Goal: Task Accomplishment & Management: Manage account settings

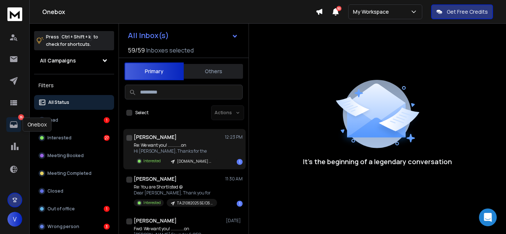
click at [152, 134] on h1 "[PERSON_NAME]" at bounding box center [155, 137] width 43 height 7
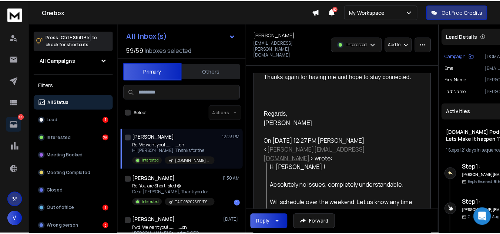
scroll to position [18, 0]
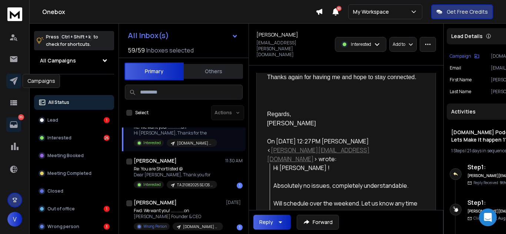
click at [13, 78] on icon at bounding box center [13, 81] width 9 height 9
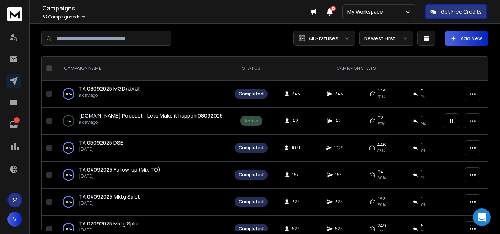
click at [147, 170] on span "TA 04092025 Follow-up (Mix TG)" at bounding box center [119, 169] width 81 height 7
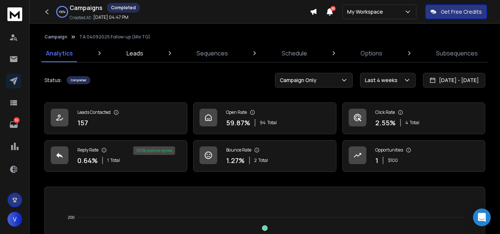
click at [134, 54] on p "Leads" at bounding box center [135, 53] width 17 height 9
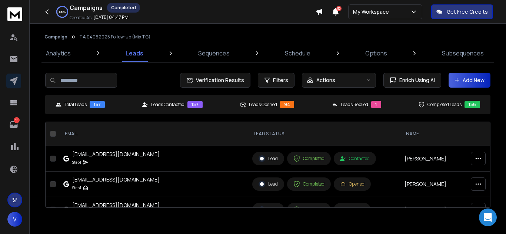
click at [51, 38] on button "Campaign" at bounding box center [55, 37] width 23 height 6
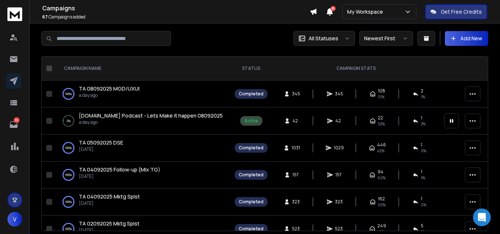
click at [461, 167] on td at bounding box center [464, 175] width 48 height 27
click at [469, 174] on icon "button" at bounding box center [472, 175] width 7 height 7
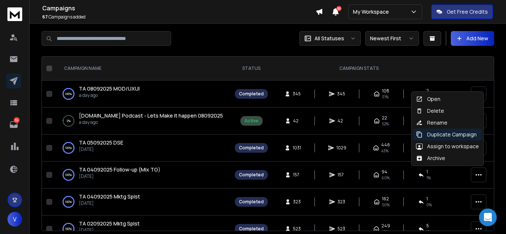
click at [436, 132] on div "Duplicate Campaign" at bounding box center [446, 134] width 61 height 7
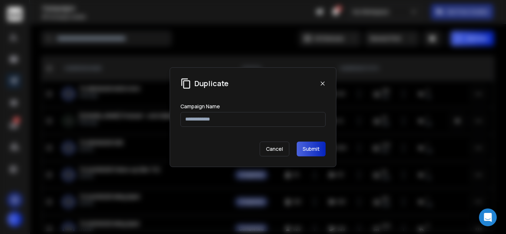
click at [278, 152] on p "Cancel" at bounding box center [275, 149] width 30 height 15
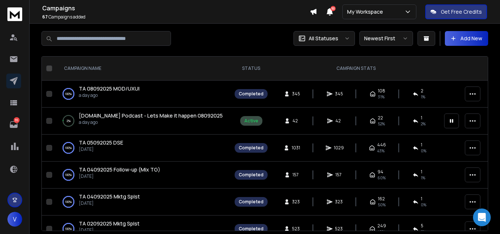
click at [154, 171] on span "TA 04092025 Follow-up (Mix TG)" at bounding box center [119, 169] width 81 height 7
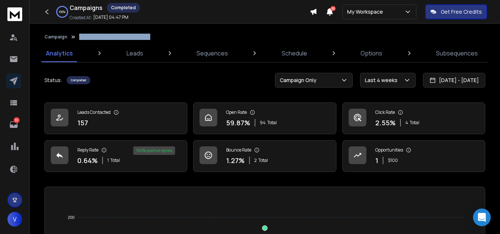
drag, startPoint x: 147, startPoint y: 38, endPoint x: 77, endPoint y: 39, distance: 70.0
click at [77, 39] on div "Campaign TA 04092025 Follow-up (Mix TG)" at bounding box center [264, 37] width 441 height 6
copy p "TA 04092025 Follow-up (Mix TG)"
click at [54, 35] on button "Campaign" at bounding box center [55, 37] width 23 height 6
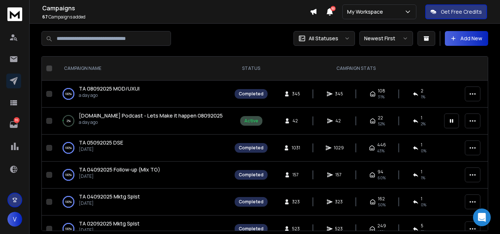
click at [469, 174] on icon "button" at bounding box center [472, 175] width 7 height 7
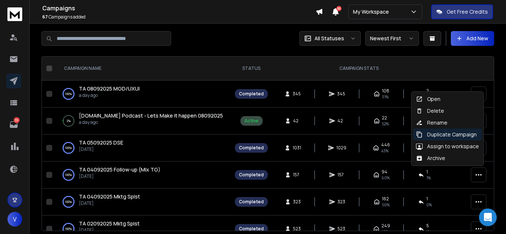
click at [445, 133] on div "Duplicate Campaign" at bounding box center [446, 134] width 61 height 7
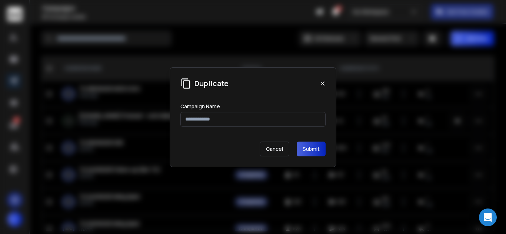
click at [227, 121] on input "text" at bounding box center [252, 119] width 145 height 15
paste input "**********"
click at [200, 119] on input "**********" at bounding box center [252, 119] width 145 height 15
type input "**********"
click at [312, 147] on button "Submit" at bounding box center [311, 149] width 29 height 15
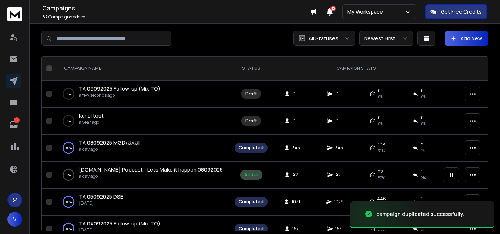
click at [138, 91] on span "TA 09092025 Follow-up (Mix TG)" at bounding box center [119, 88] width 81 height 7
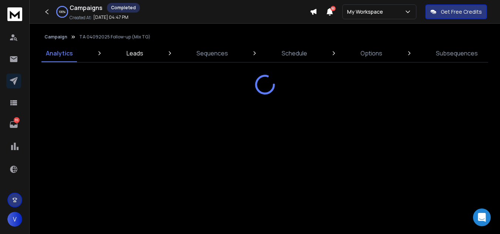
click at [139, 52] on p "Leads" at bounding box center [135, 53] width 17 height 9
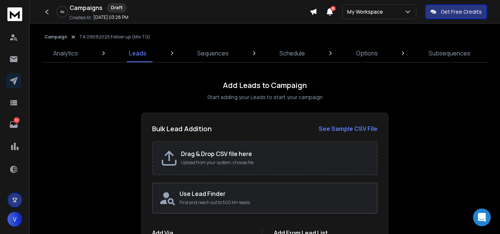
click at [204, 151] on h2 "Drag & Drop CSV file here" at bounding box center [275, 154] width 189 height 9
type input "**********"
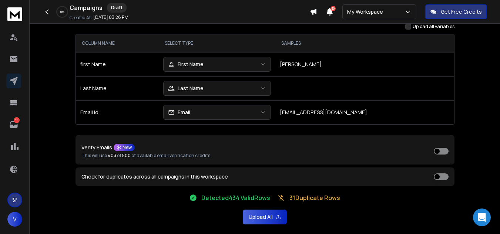
scroll to position [109, 0]
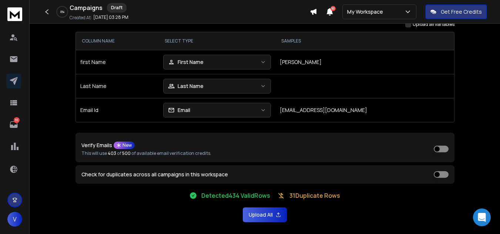
click at [259, 214] on button "Upload All" at bounding box center [265, 215] width 44 height 15
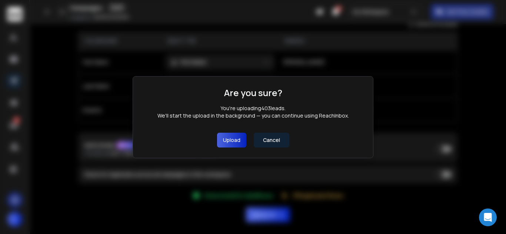
click at [227, 139] on button "Upload" at bounding box center [231, 140] width 29 height 15
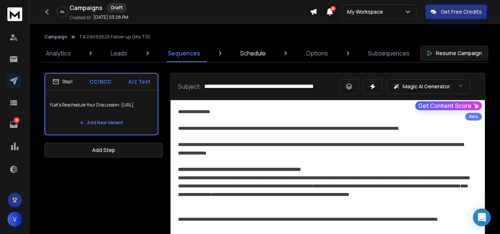
click at [250, 52] on p "Schedule" at bounding box center [253, 53] width 26 height 9
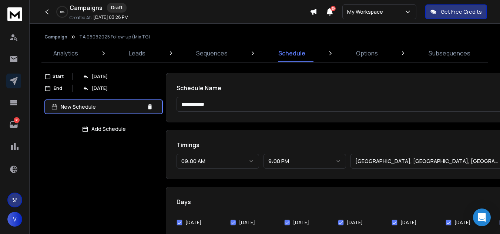
click at [108, 75] on p "Thu Sep 04 2025" at bounding box center [100, 77] width 16 height 6
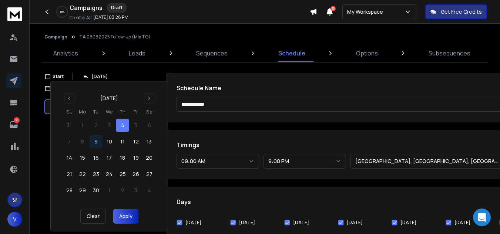
click at [97, 140] on button "9" at bounding box center [95, 141] width 13 height 13
click at [130, 216] on button "Apply" at bounding box center [125, 216] width 25 height 15
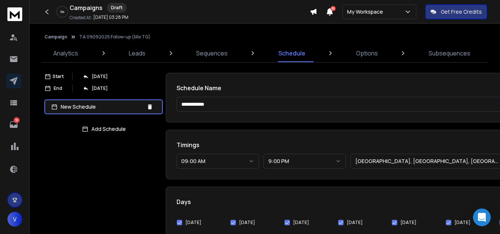
scroll to position [44, 0]
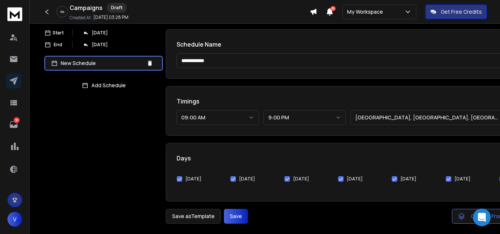
click at [233, 219] on button "Save" at bounding box center [236, 216] width 24 height 15
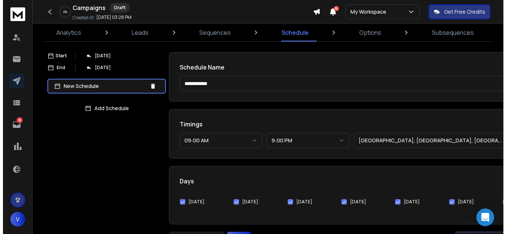
scroll to position [0, 0]
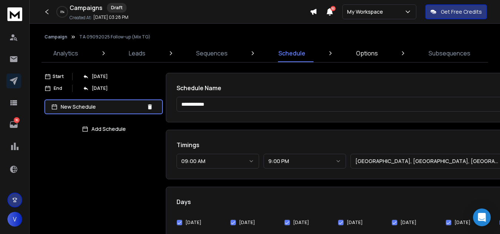
click at [366, 53] on p "Options" at bounding box center [367, 53] width 22 height 9
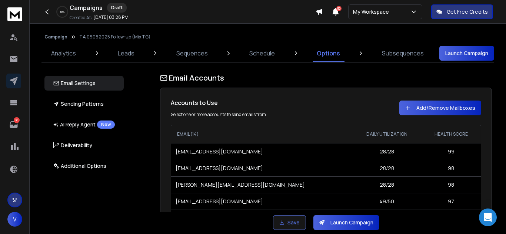
click at [475, 53] on button "Launch Campaign" at bounding box center [466, 53] width 55 height 15
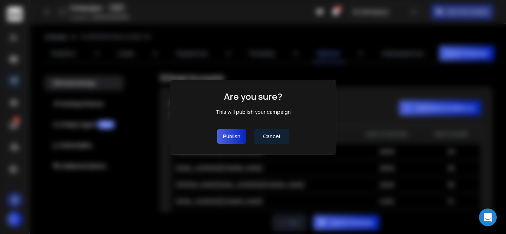
click at [233, 136] on button "Publish" at bounding box center [231, 136] width 29 height 15
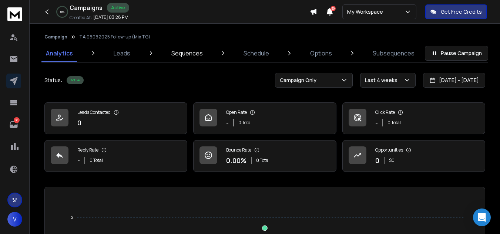
click at [185, 57] on p "Sequences" at bounding box center [187, 53] width 31 height 9
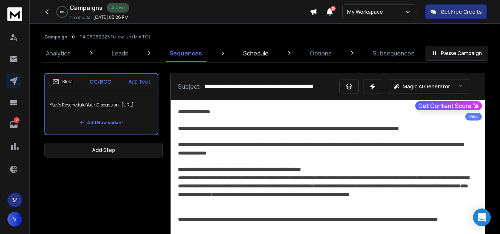
click at [257, 49] on p "Schedule" at bounding box center [256, 53] width 26 height 9
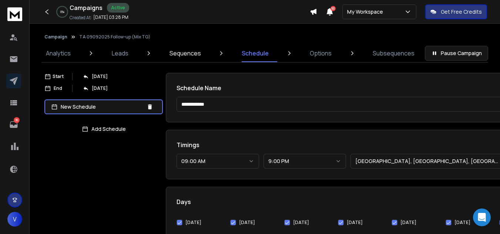
click at [189, 55] on p "Sequences" at bounding box center [185, 53] width 31 height 9
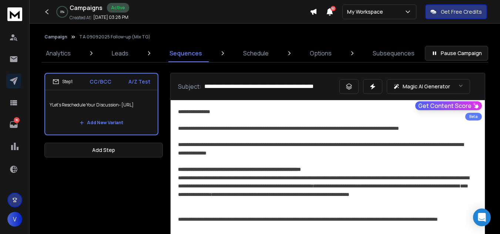
click at [208, 86] on input "**********" at bounding box center [268, 86] width 128 height 9
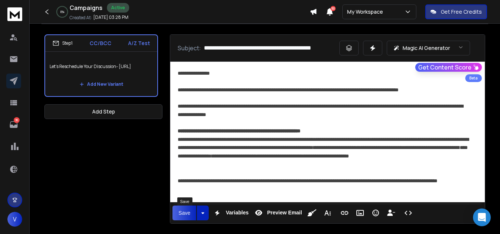
type input "**********"
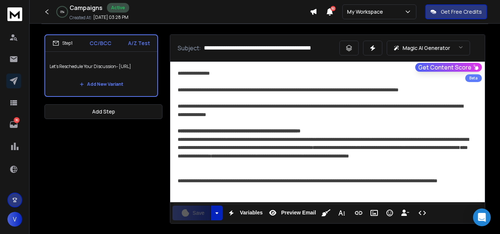
scroll to position [0, 0]
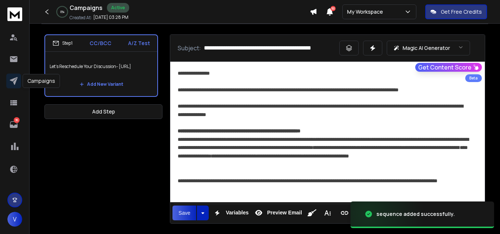
click at [15, 79] on icon at bounding box center [14, 81] width 8 height 8
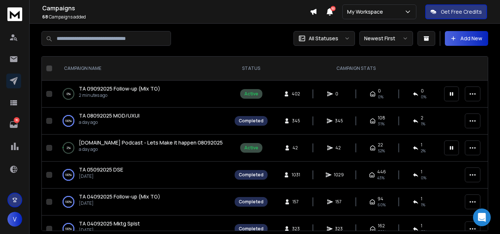
click at [144, 198] on span "TA 04092025 Follow-up (Mix TG)" at bounding box center [119, 196] width 81 height 7
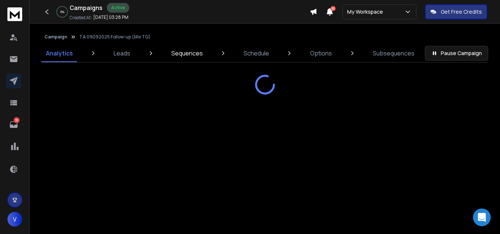
click at [194, 53] on p "Sequences" at bounding box center [187, 53] width 31 height 9
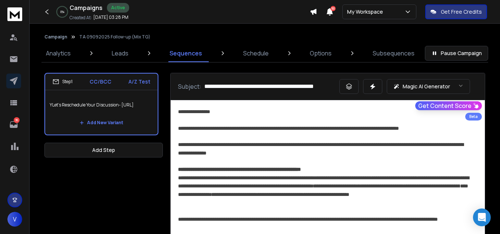
click at [207, 87] on input "**********" at bounding box center [268, 86] width 128 height 9
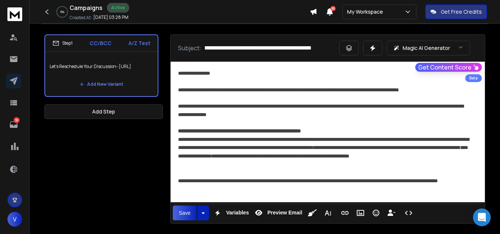
type input "**********"
click at [17, 82] on icon at bounding box center [13, 81] width 9 height 9
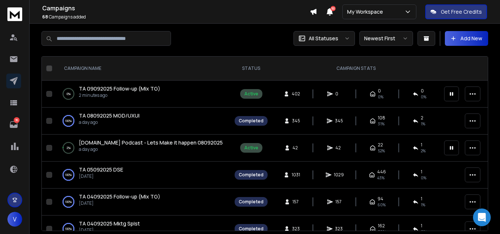
click at [124, 197] on span "TA 04092025 Follow-up (Mix TG)" at bounding box center [119, 196] width 81 height 7
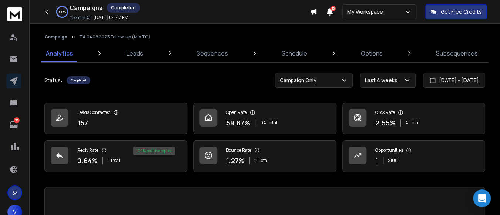
click at [61, 37] on button "Campaign" at bounding box center [55, 37] width 23 height 6
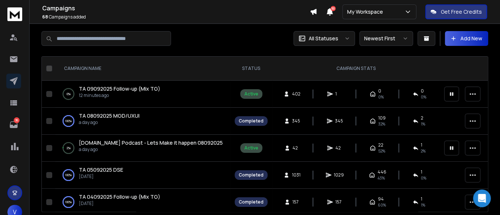
click at [134, 142] on span "[DOMAIN_NAME] Podcast - Lets Make it happen 08092025" at bounding box center [151, 142] width 144 height 7
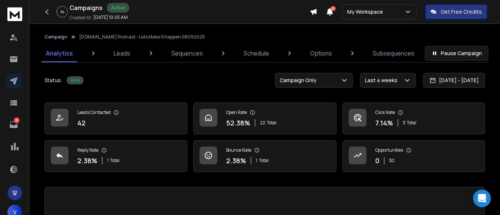
click at [54, 38] on button "Campaign" at bounding box center [55, 37] width 23 height 6
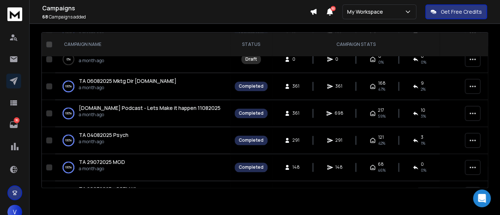
scroll to position [547, 0]
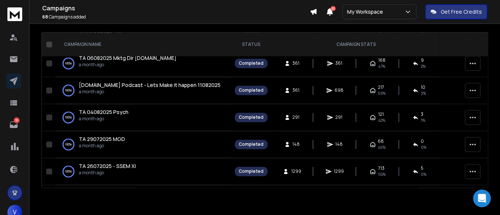
click at [120, 84] on span "[DOMAIN_NAME] Podcast - Lets Make it happen 11082025" at bounding box center [150, 84] width 142 height 7
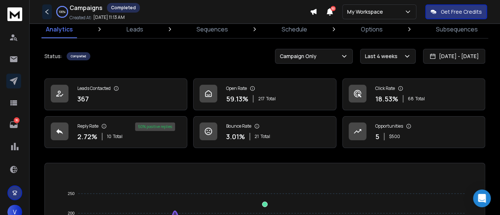
click at [48, 14] on icon at bounding box center [47, 12] width 7 height 7
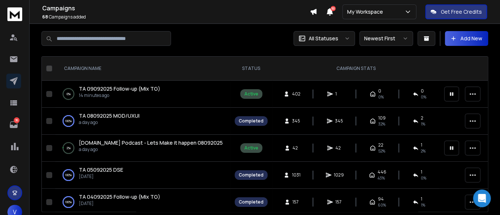
click at [130, 139] on span "[DOMAIN_NAME] Podcast - Lets Make it happen 08092025" at bounding box center [151, 142] width 144 height 7
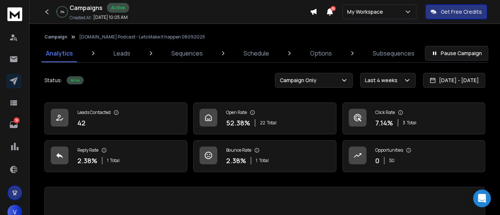
click at [199, 75] on div "Status: Active Pause Campaign Campaign Only Last 4 weeks [DATE] - [DATE]" at bounding box center [264, 80] width 441 height 15
click at [47, 11] on icon at bounding box center [47, 12] width 7 height 7
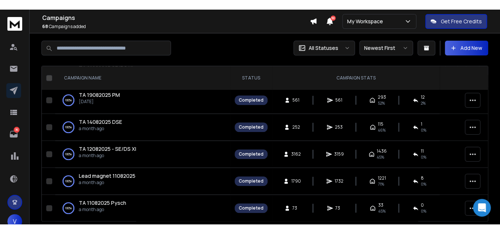
scroll to position [279, 0]
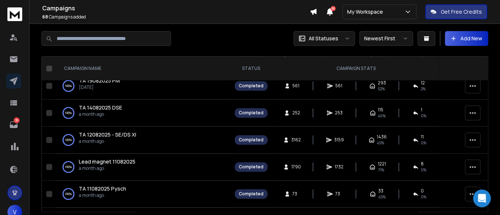
click at [108, 158] on span "Lead magnet 11082025" at bounding box center [107, 161] width 57 height 7
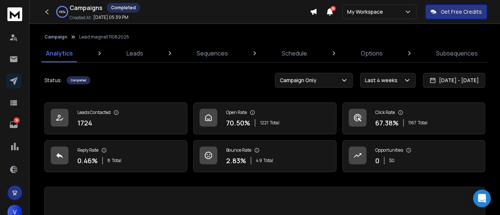
click at [49, 38] on button "Campaign" at bounding box center [55, 37] width 23 height 6
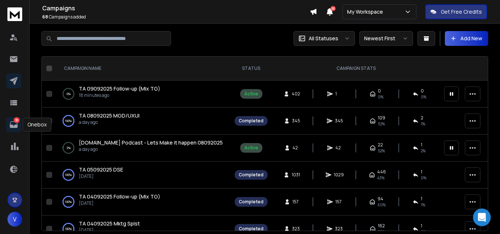
click at [10, 124] on icon at bounding box center [14, 124] width 8 height 7
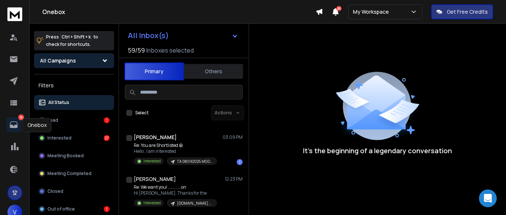
click at [104, 60] on icon at bounding box center [105, 60] width 4 height 3
click at [103, 61] on icon at bounding box center [105, 60] width 4 height 3
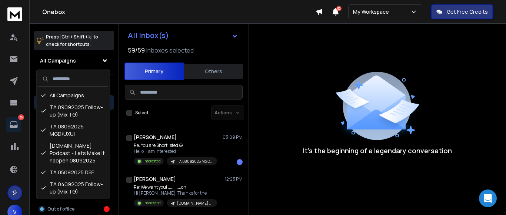
click at [84, 79] on input at bounding box center [73, 78] width 70 height 15
type input "***"
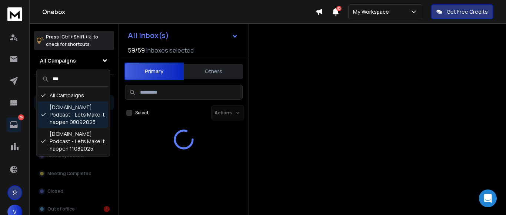
click at [63, 116] on div "[DOMAIN_NAME] Podcast - Lets Make it happen 08092025" at bounding box center [73, 114] width 70 height 27
click at [59, 111] on div "[DOMAIN_NAME] Podcast - Lets Make it happen 08092025" at bounding box center [73, 114] width 70 height 27
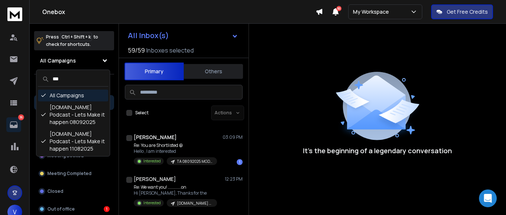
drag, startPoint x: 64, startPoint y: 93, endPoint x: 52, endPoint y: 97, distance: 12.2
drag, startPoint x: 52, startPoint y: 97, endPoint x: 41, endPoint y: 96, distance: 11.3
drag, startPoint x: 41, startPoint y: 96, endPoint x: 35, endPoint y: 120, distance: 25.6
click at [35, 120] on button "Lead 1" at bounding box center [74, 120] width 80 height 15
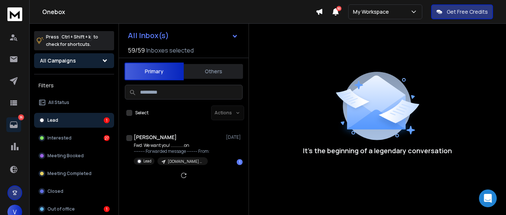
click at [74, 64] on button "All Campaigns" at bounding box center [74, 60] width 80 height 15
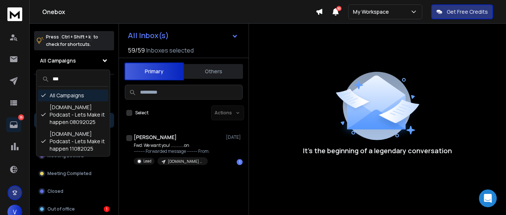
click at [47, 97] on div "All Campaigns" at bounding box center [73, 96] width 70 height 12
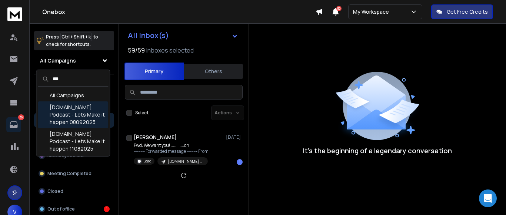
click at [56, 112] on div "[DOMAIN_NAME] Podcast - Lets Make it happen 08092025" at bounding box center [73, 114] width 70 height 27
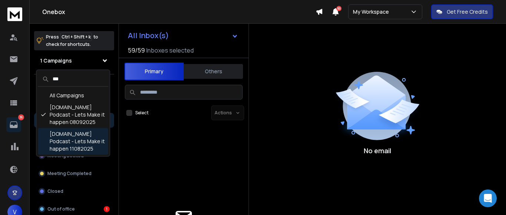
click at [56, 135] on div "[DOMAIN_NAME] Podcast - Lets Make it happen 11082025" at bounding box center [73, 141] width 70 height 27
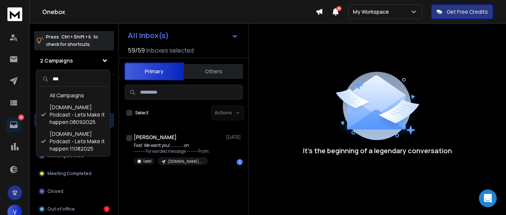
click at [183, 20] on div "Onebox 50 My Workspace Get Free Credits" at bounding box center [253, 12] width 506 height 24
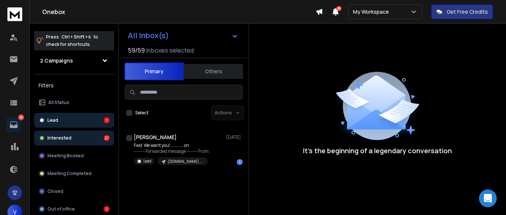
click at [72, 139] on button "Interested 27" at bounding box center [74, 138] width 80 height 15
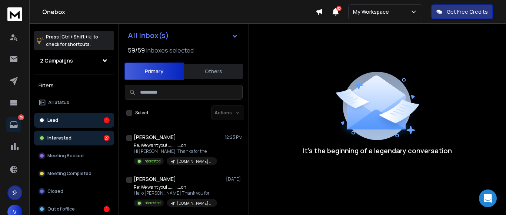
click at [54, 120] on p "Lead" at bounding box center [52, 120] width 11 height 6
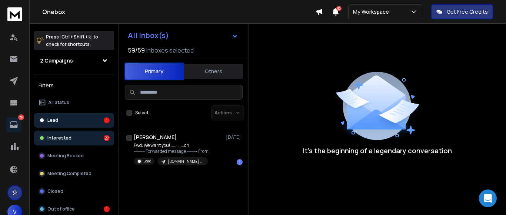
click at [74, 144] on button "Interested 27" at bounding box center [74, 138] width 80 height 15
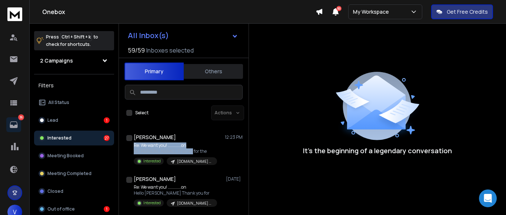
drag, startPoint x: 246, startPoint y: 136, endPoint x: 246, endPoint y: 154, distance: 18.9
click at [246, 154] on div "Ajo [PERSON_NAME] 12:23 PM Re: We want you! ............on Hi [PERSON_NAME], Th…" at bounding box center [184, 207] width 130 height 159
click at [212, 70] on button "Others" at bounding box center [213, 71] width 59 height 16
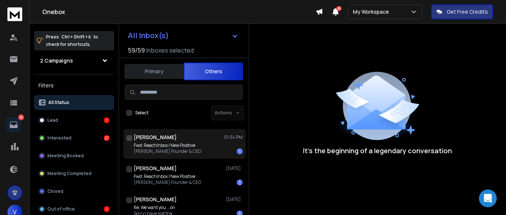
click at [192, 139] on div "[PERSON_NAME] 01:34 PM" at bounding box center [188, 137] width 109 height 7
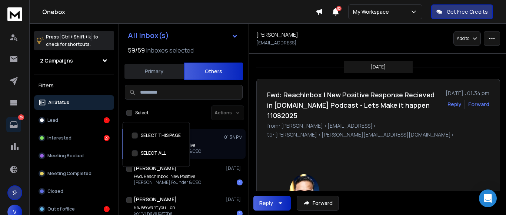
click at [132, 155] on button "SELECT THIS PAGE" at bounding box center [135, 153] width 6 height 6
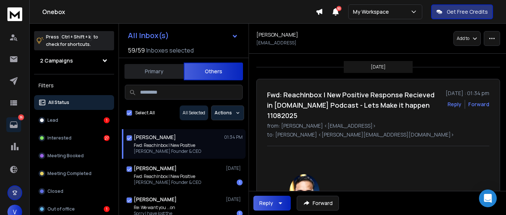
click at [232, 113] on p "Actions" at bounding box center [222, 113] width 17 height 6
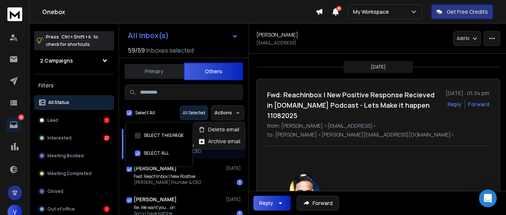
click at [127, 112] on button "SELECT THIS PAGE" at bounding box center [129, 113] width 6 height 6
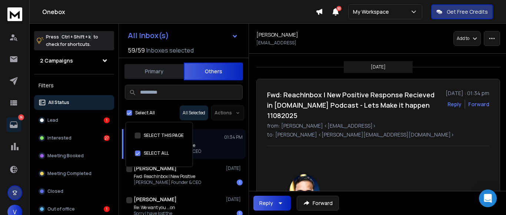
click at [129, 113] on button "SELECT THIS PAGE" at bounding box center [129, 113] width 6 height 6
click at [128, 111] on button "SELECT THIS PAGE" at bounding box center [129, 113] width 6 height 6
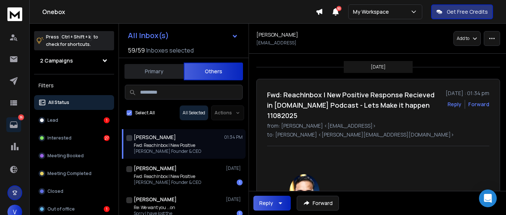
click at [128, 111] on button "Select All" at bounding box center [129, 113] width 6 height 6
click at [128, 112] on button "Select All" at bounding box center [129, 113] width 6 height 6
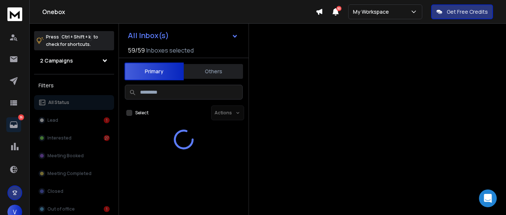
click at [154, 71] on button "Primary" at bounding box center [153, 72] width 59 height 18
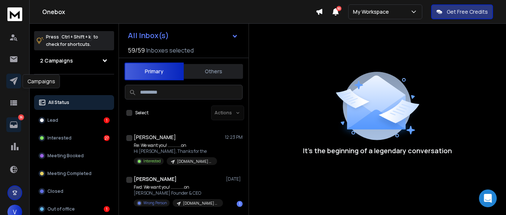
click at [11, 81] on icon at bounding box center [14, 81] width 8 height 8
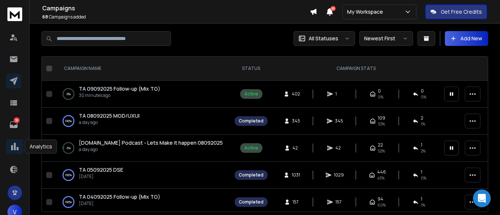
click at [9, 147] on icon at bounding box center [14, 146] width 11 height 11
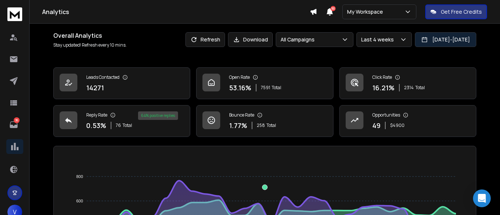
click at [420, 42] on button "[DATE] - [DATE]" at bounding box center [445, 39] width 61 height 15
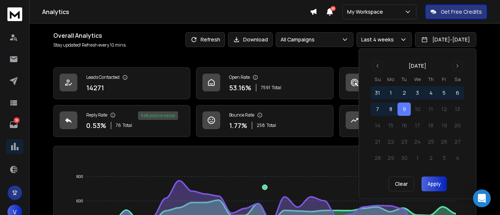
click at [455, 89] on button "6" at bounding box center [457, 92] width 13 height 13
click at [378, 69] on icon "Go to previous month" at bounding box center [378, 66] width 6 height 6
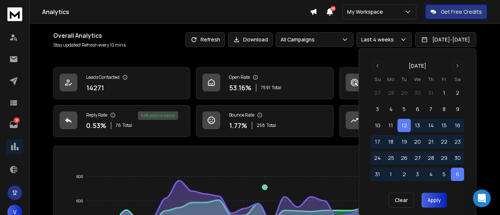
click at [405, 128] on button "12" at bounding box center [404, 125] width 13 height 13
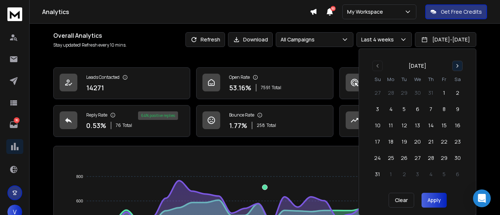
click at [458, 65] on icon "Go to next month" at bounding box center [458, 66] width 6 height 6
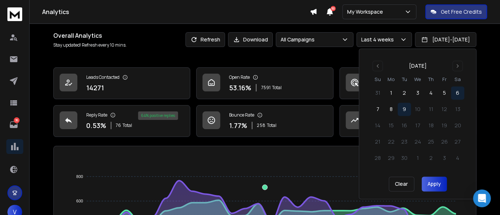
click at [455, 93] on button "6" at bounding box center [457, 93] width 13 height 13
click at [376, 106] on button "7" at bounding box center [377, 109] width 13 height 13
click at [429, 187] on button "Apply" at bounding box center [434, 184] width 25 height 15
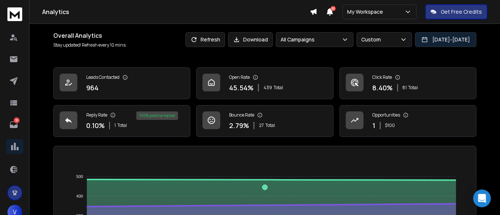
click at [432, 43] on button "[DATE] - [DATE]" at bounding box center [445, 39] width 61 height 15
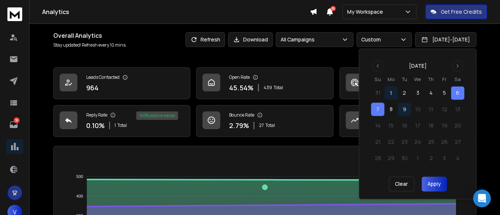
click at [390, 91] on button "1" at bounding box center [390, 93] width 13 height 13
click at [444, 91] on button "5" at bounding box center [444, 93] width 13 height 13
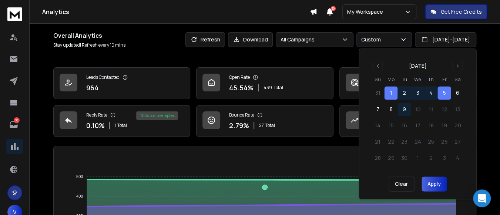
click at [430, 182] on button "Apply" at bounding box center [434, 184] width 25 height 15
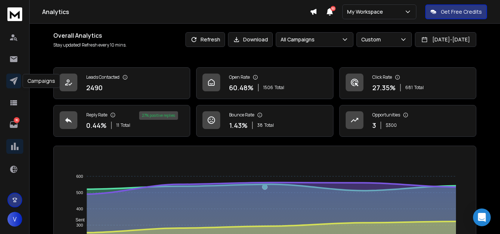
click at [12, 83] on icon at bounding box center [13, 81] width 9 height 9
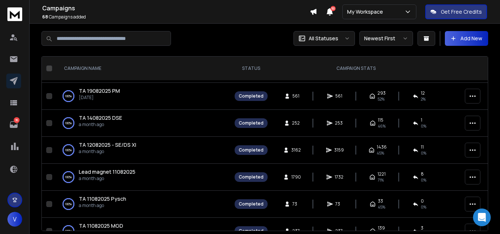
scroll to position [278, 0]
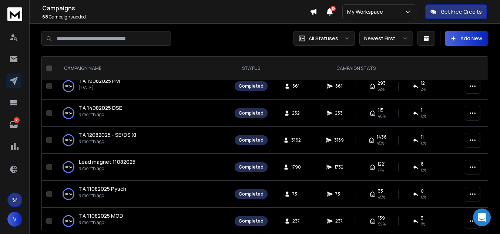
click at [118, 165] on span "Lead magnet 11082025" at bounding box center [107, 162] width 57 height 7
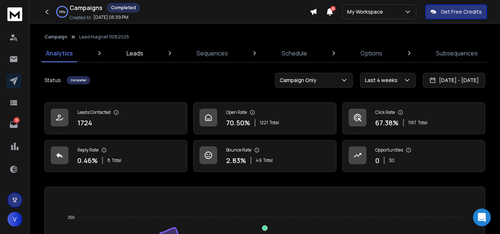
click at [132, 55] on p "Leads" at bounding box center [135, 53] width 17 height 9
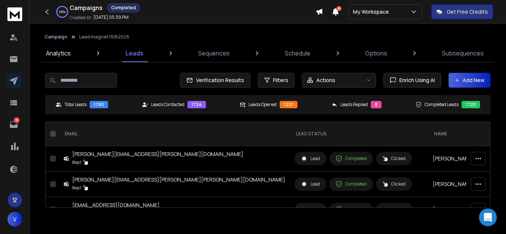
click at [51, 50] on p "Analytics" at bounding box center [58, 53] width 25 height 9
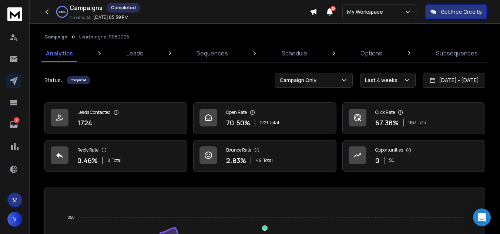
click at [53, 37] on button "Campaign" at bounding box center [55, 37] width 23 height 6
